Goal: Task Accomplishment & Management: Manage account settings

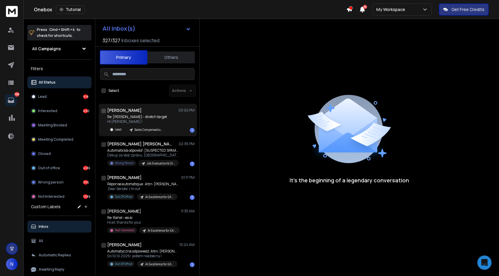
click at [139, 111] on h1 "[PERSON_NAME]" at bounding box center [124, 110] width 34 height 6
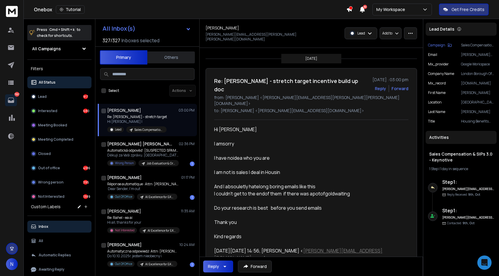
click at [414, 32] on button "button" at bounding box center [410, 33] width 13 height 12
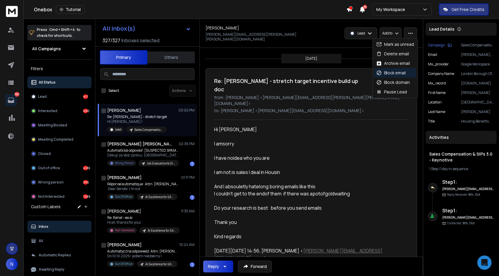
click at [387, 74] on div "Block email" at bounding box center [390, 73] width 29 height 6
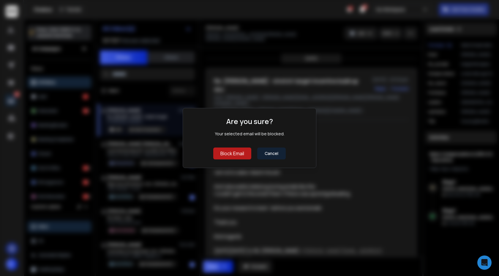
click at [231, 153] on button "Block Email" at bounding box center [232, 153] width 38 height 12
